Goal: Navigation & Orientation: Find specific page/section

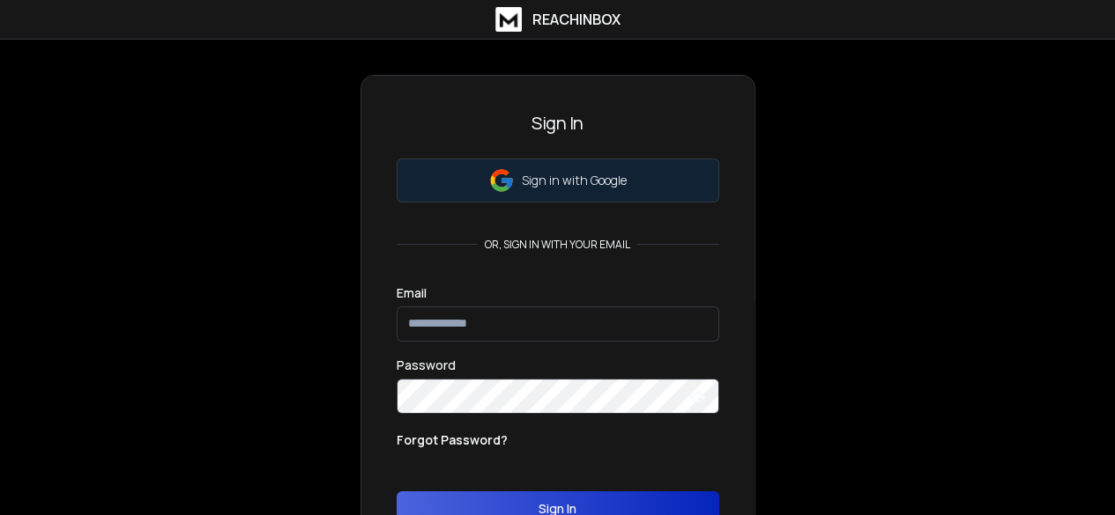
click at [510, 168] on icon at bounding box center [501, 180] width 26 height 26
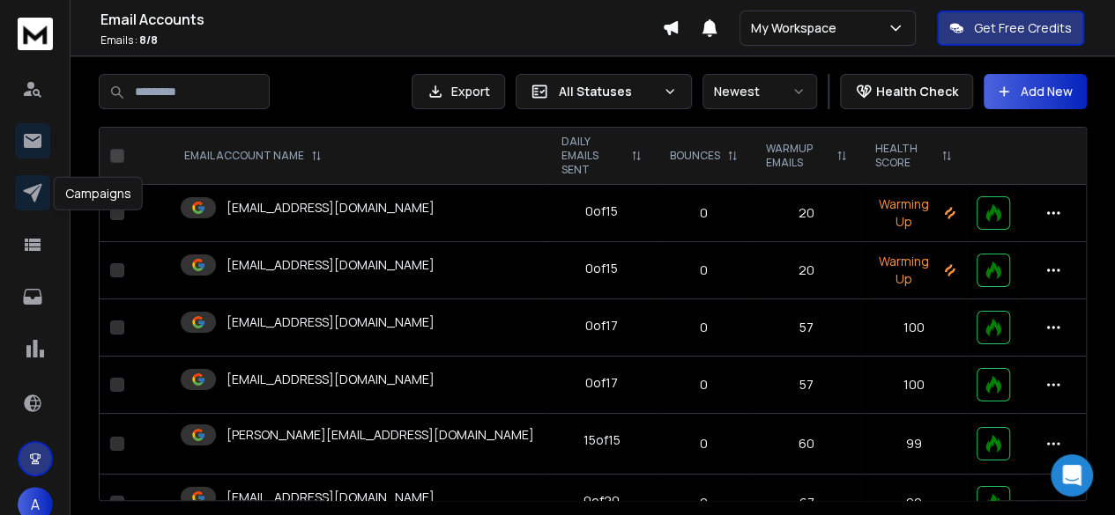
click at [37, 195] on icon at bounding box center [32, 192] width 19 height 19
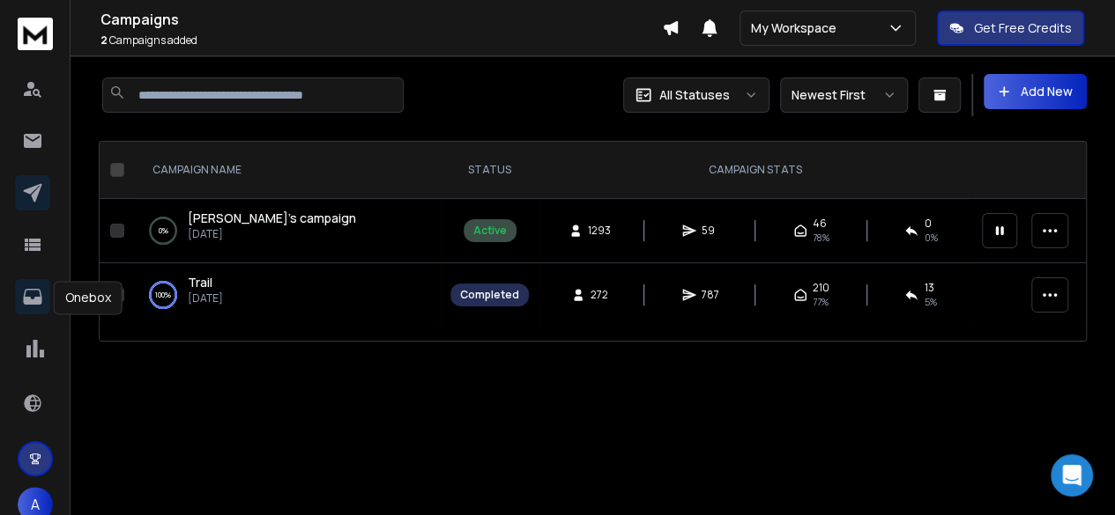
click at [37, 296] on icon at bounding box center [32, 296] width 21 height 21
